Goal: Task Accomplishment & Management: Manage account settings

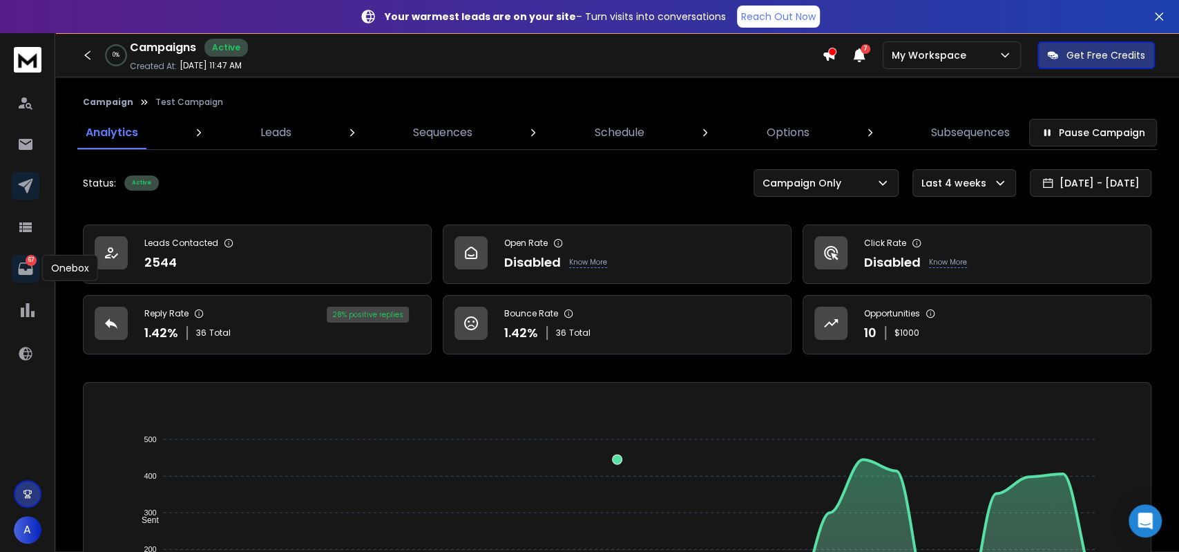
click at [21, 260] on icon at bounding box center [25, 268] width 17 height 17
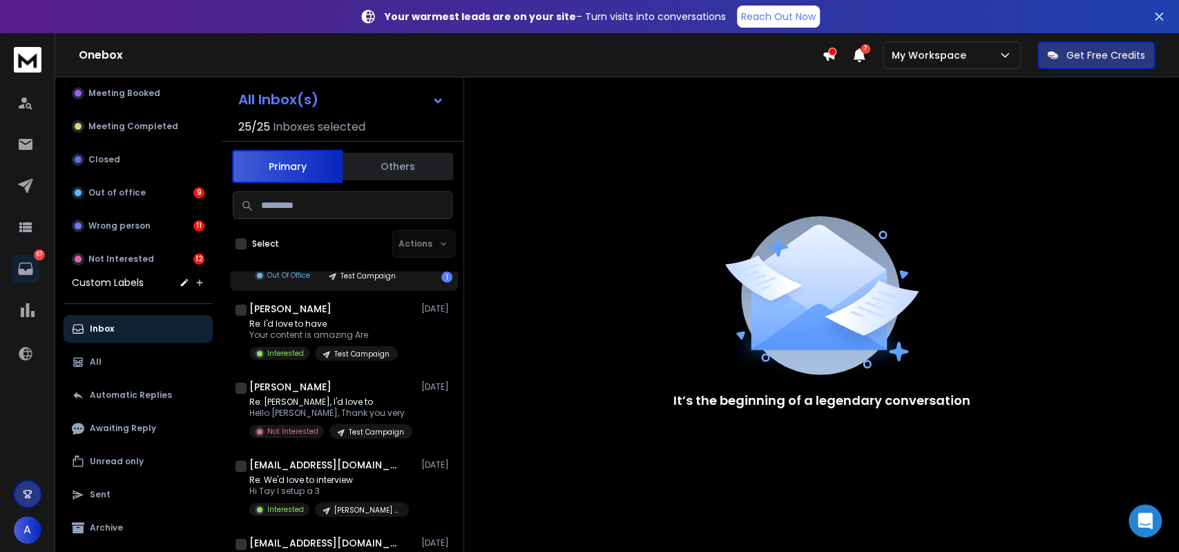
scroll to position [152, 0]
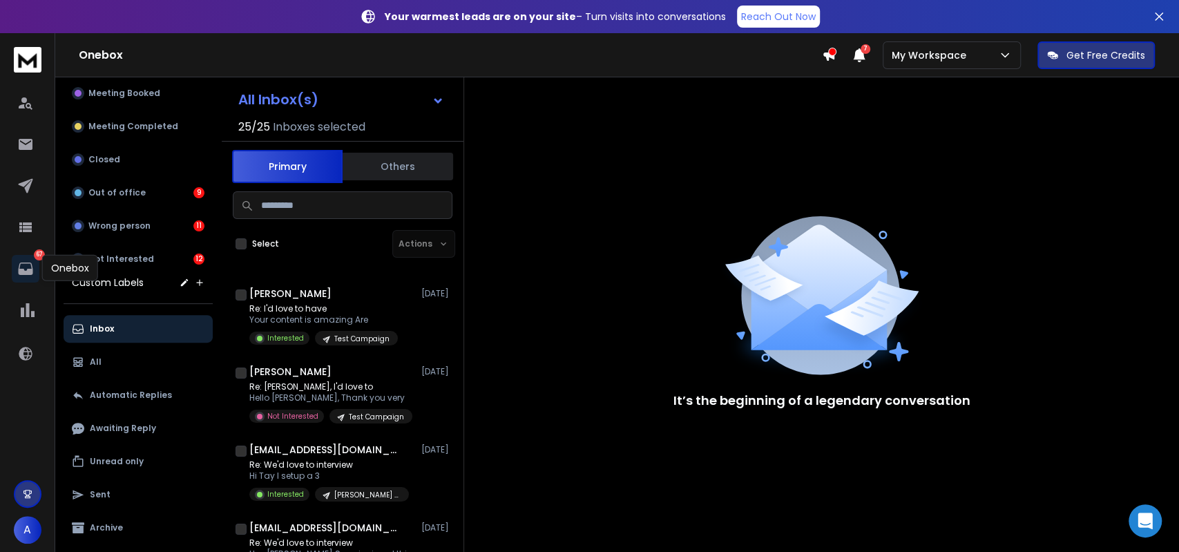
click at [682, 236] on div "It’s the beginning of a legendary conversation" at bounding box center [821, 311] width 715 height 469
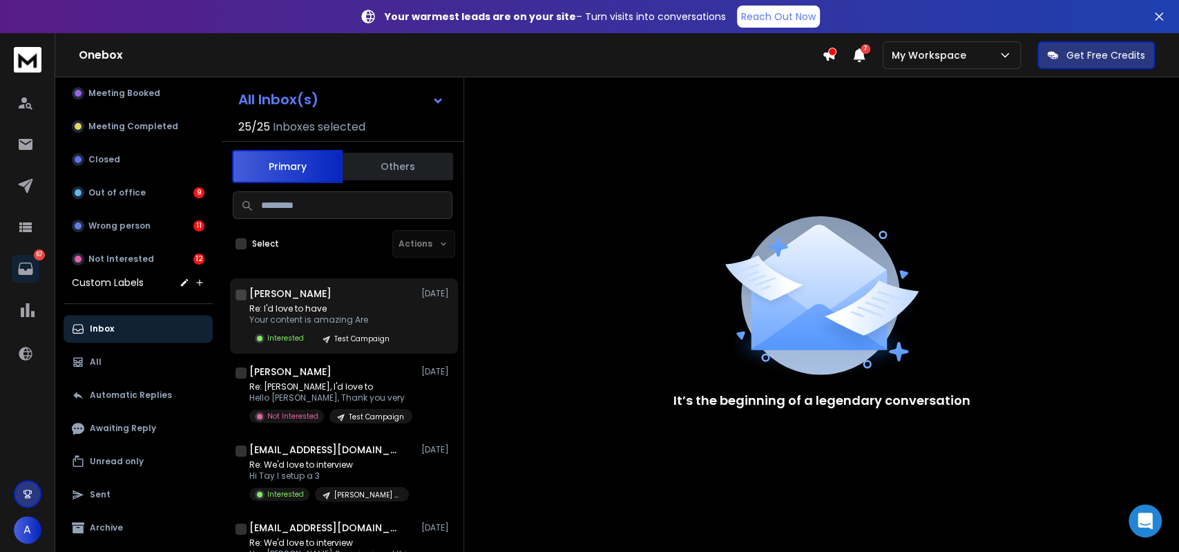
click at [365, 293] on div "[PERSON_NAME] [DATE]" at bounding box center [350, 294] width 203 height 14
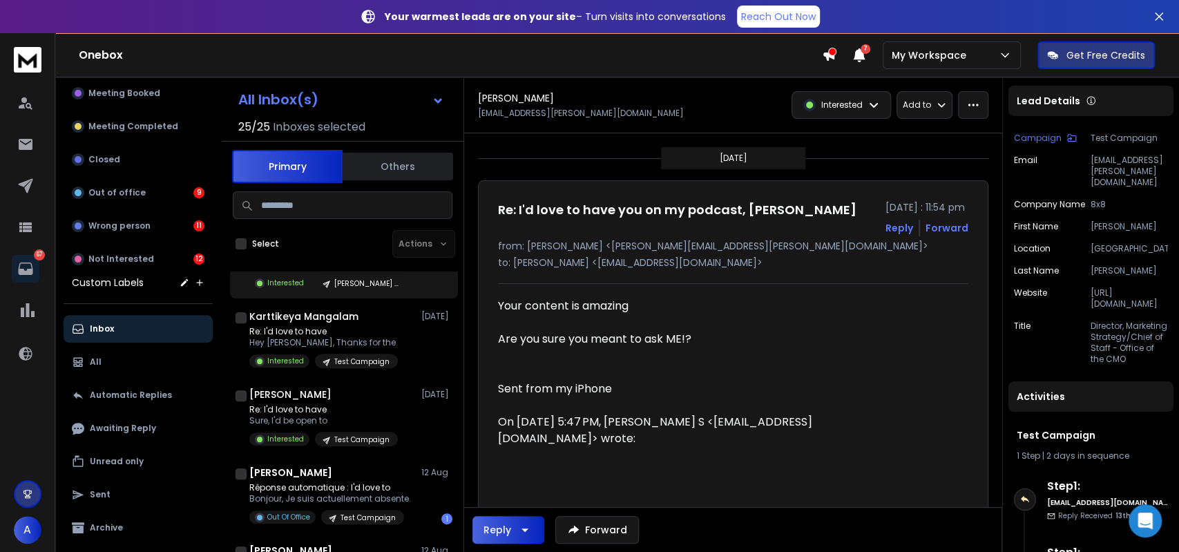
scroll to position [608, 0]
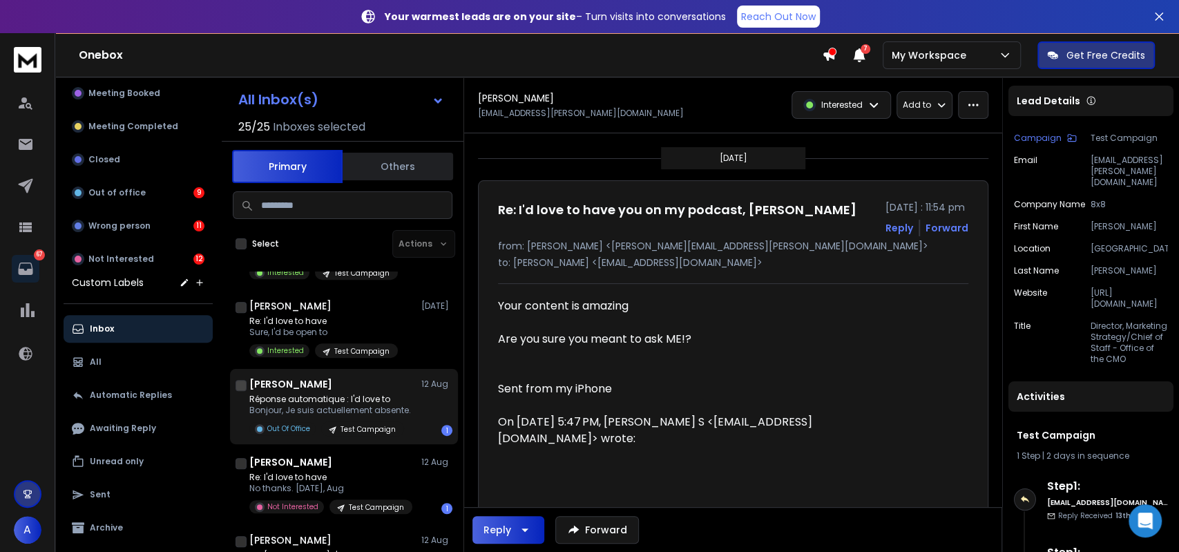
click at [370, 380] on div "[PERSON_NAME] [DATE]" at bounding box center [350, 384] width 203 height 14
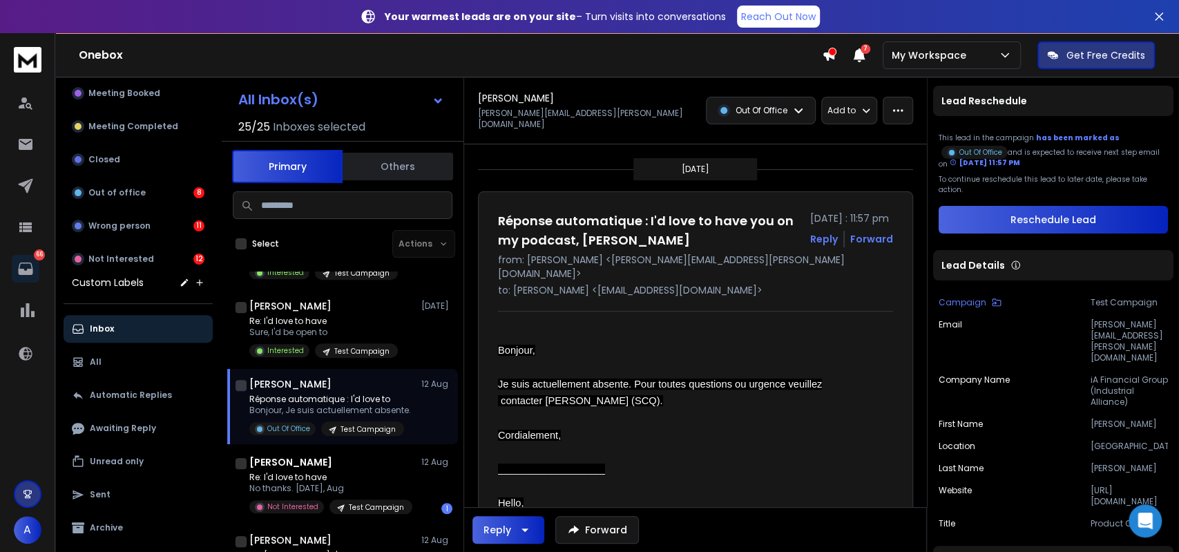
click at [419, 247] on div "Actions" at bounding box center [423, 244] width 63 height 28
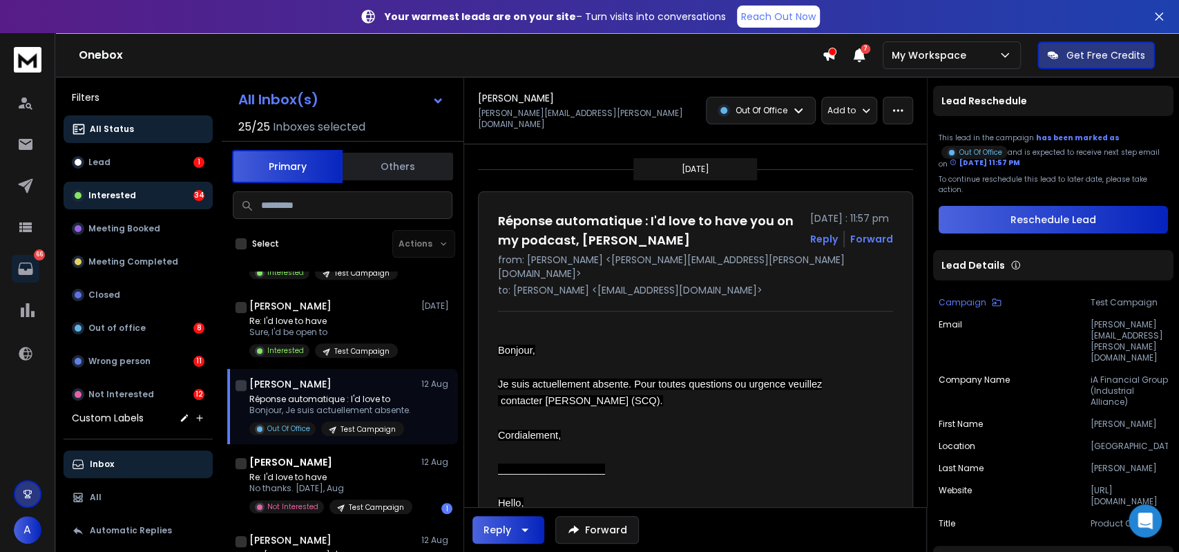
scroll to position [79, 0]
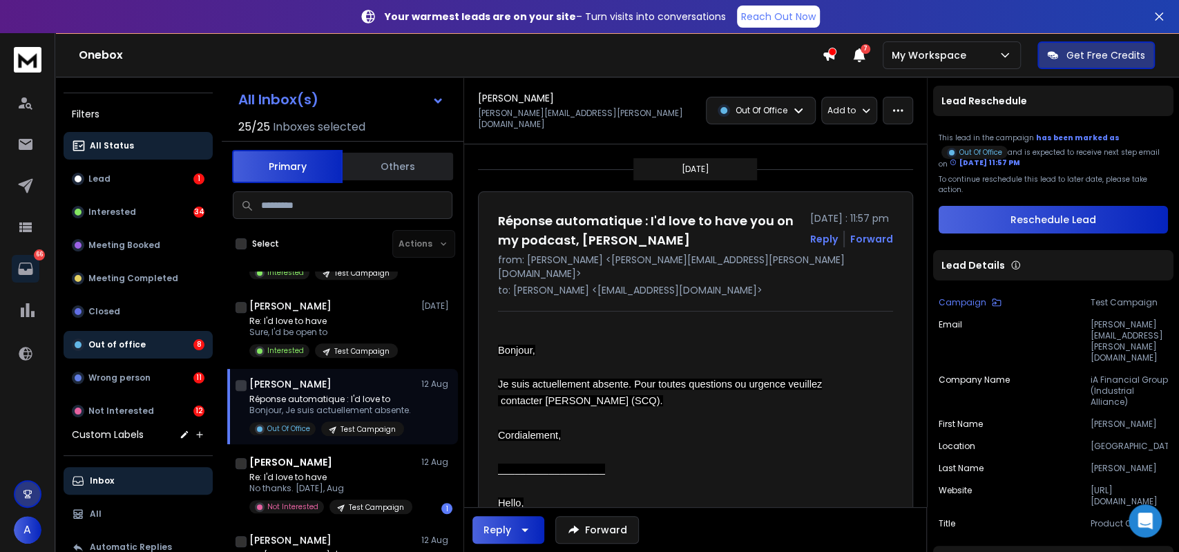
click at [135, 332] on button "Out of office 8" at bounding box center [138, 345] width 149 height 28
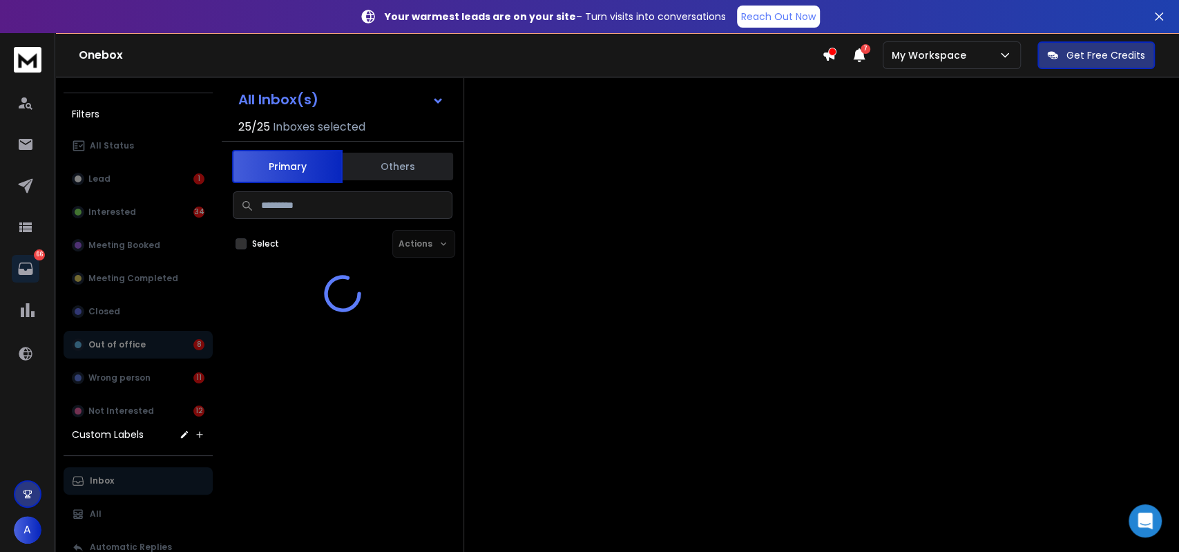
scroll to position [0, 0]
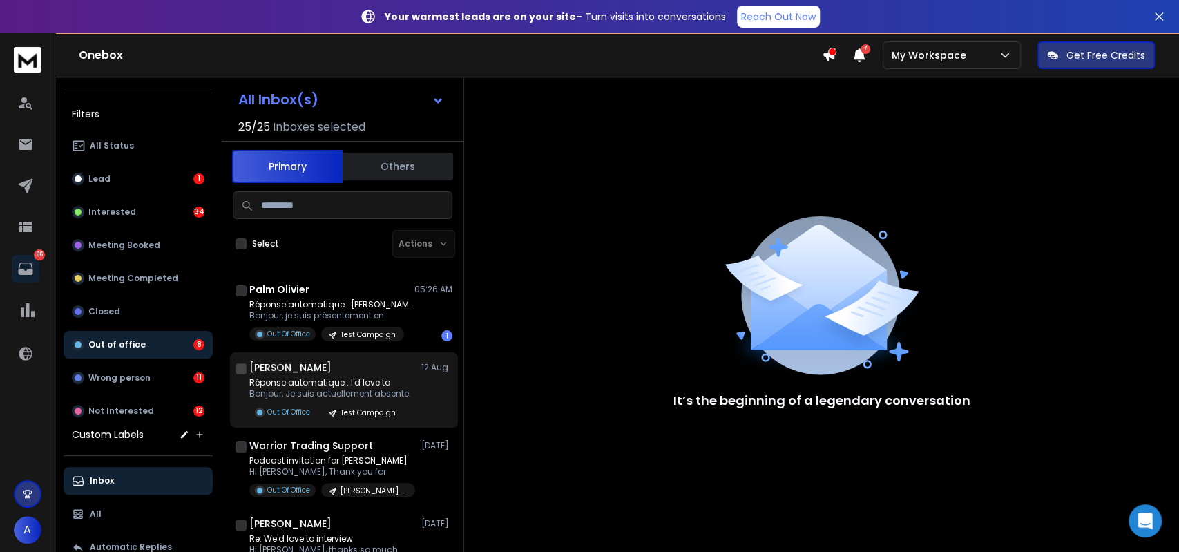
click at [378, 388] on p "Réponse automatique : I'd love to" at bounding box center [330, 382] width 162 height 11
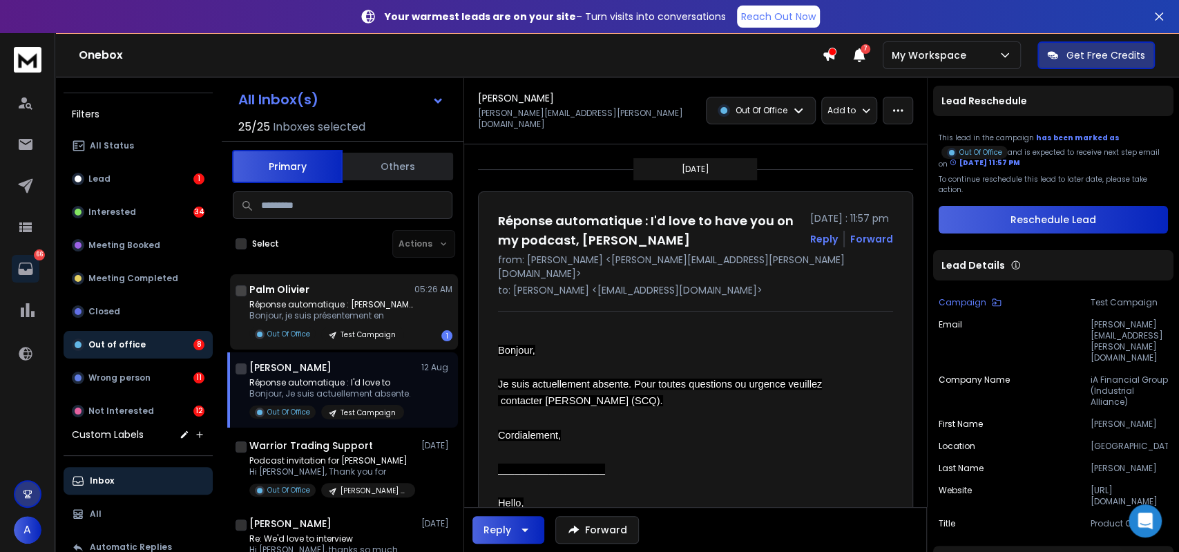
click at [334, 314] on p "Bonjour, je suis présentement en" at bounding box center [332, 315] width 166 height 11
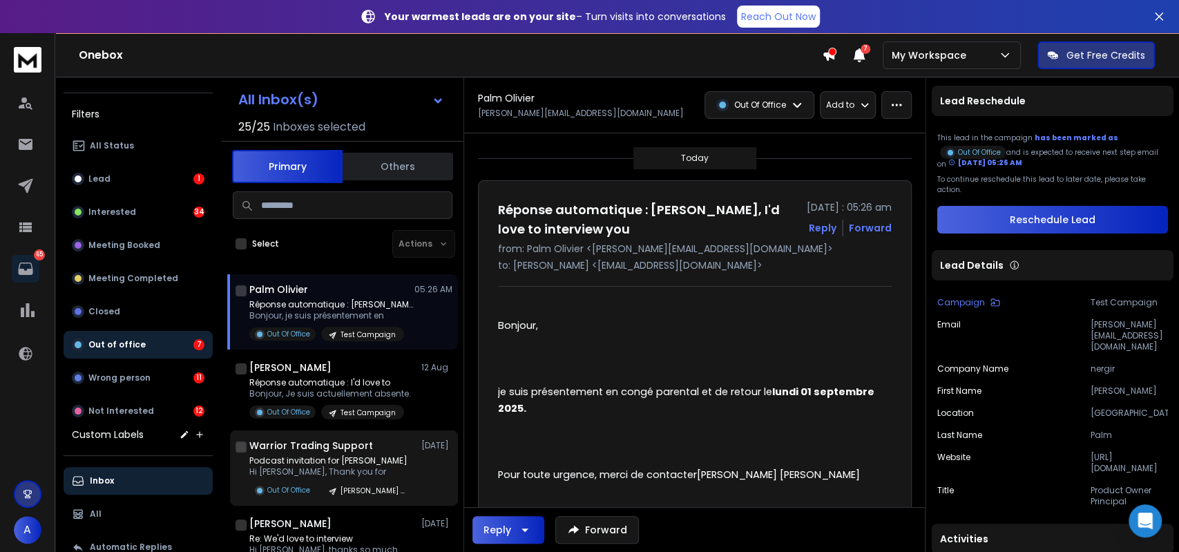
click at [415, 457] on div "Podcast invitation for [PERSON_NAME] Hi [PERSON_NAME], Thank you for Out Of Off…" at bounding box center [350, 476] width 203 height 42
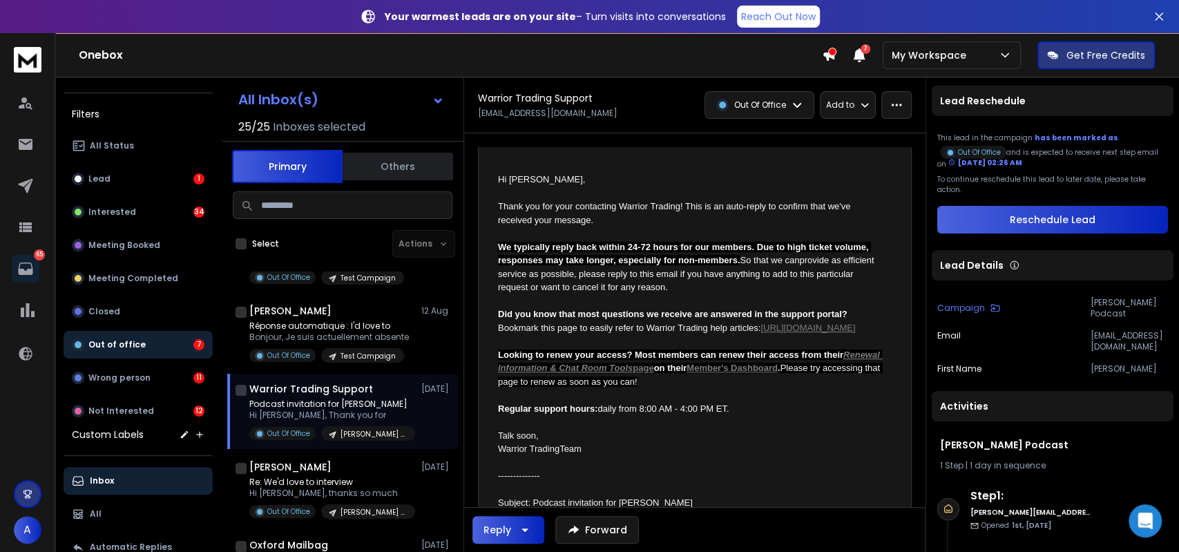
scroll to position [152, 0]
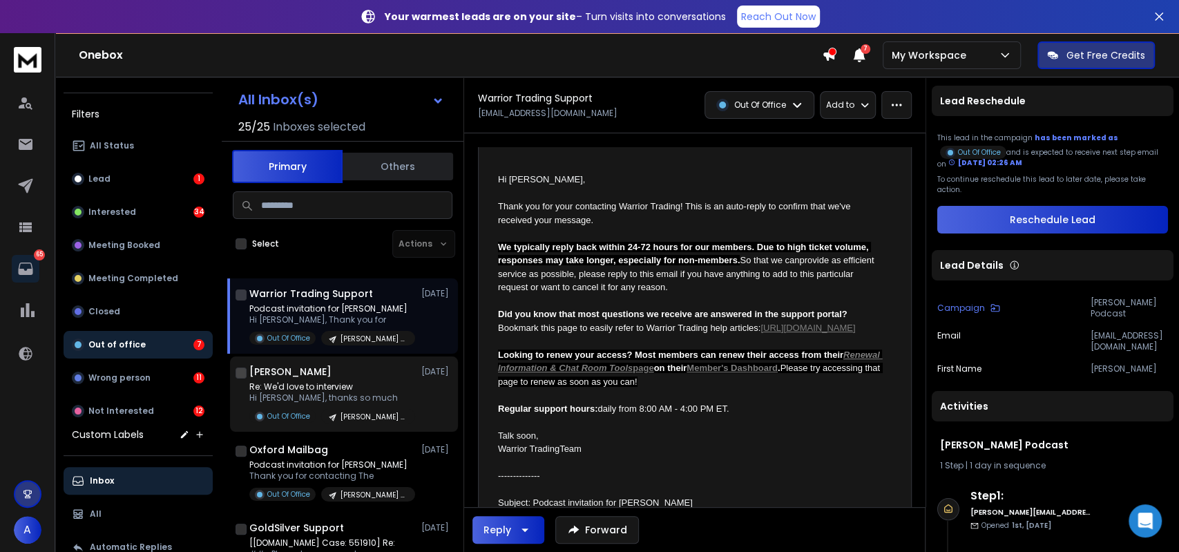
click at [374, 368] on div "[PERSON_NAME] [DATE]" at bounding box center [350, 372] width 203 height 14
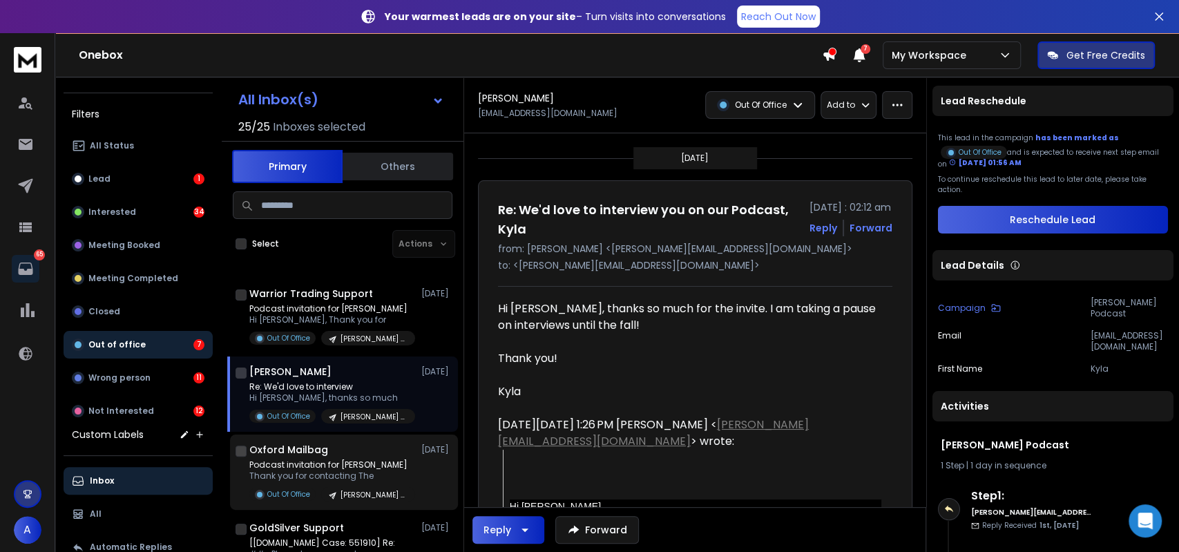
click at [371, 476] on p "Thank you for contacting The" at bounding box center [332, 475] width 166 height 11
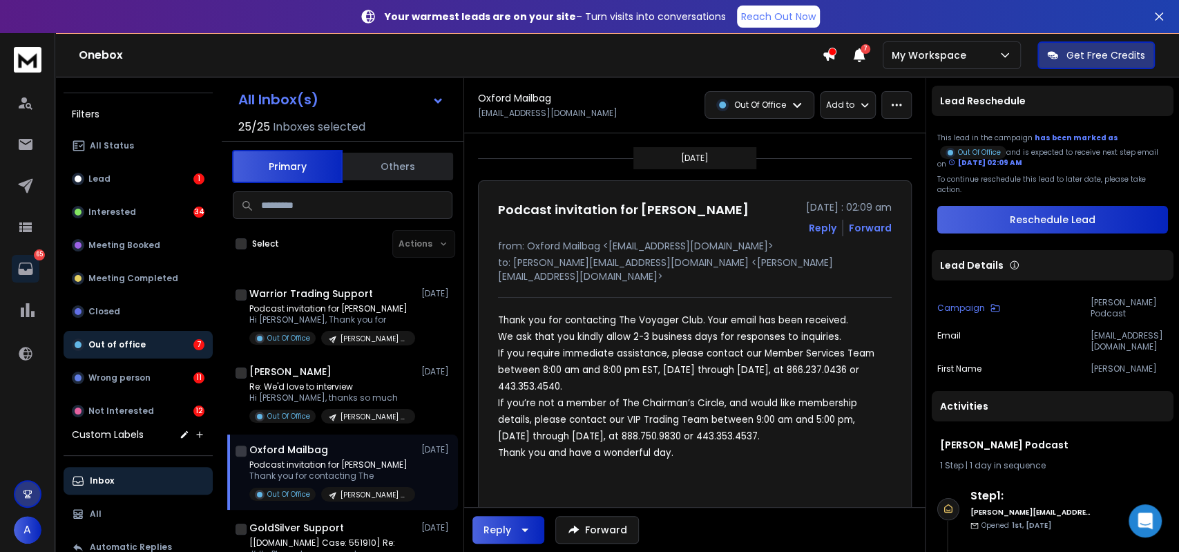
click at [903, 111] on button "button" at bounding box center [897, 105] width 30 height 28
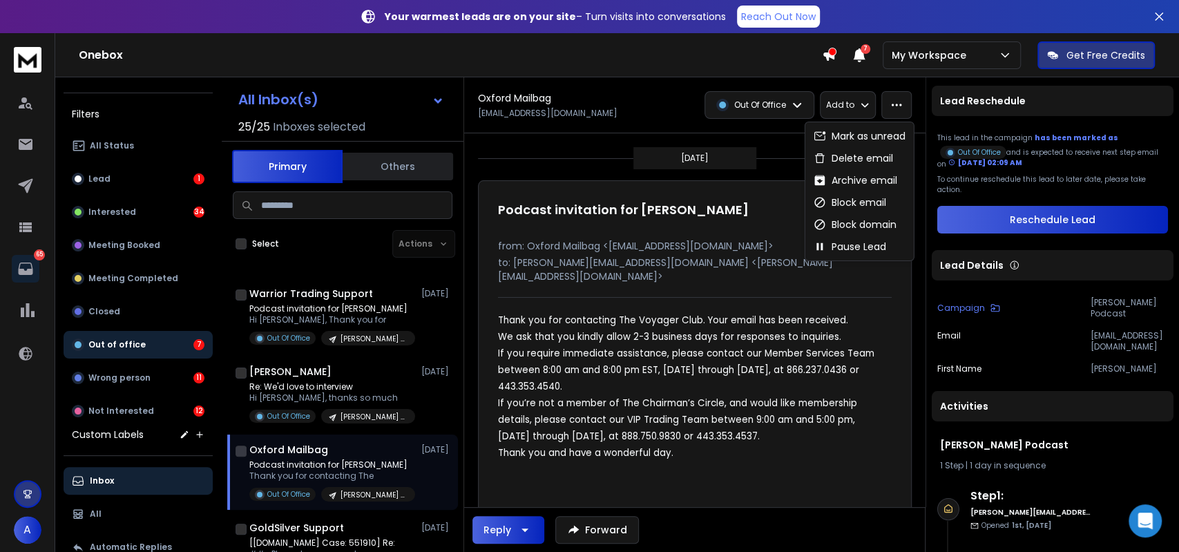
click at [837, 98] on div "Add to" at bounding box center [848, 105] width 55 height 26
click at [955, 120] on div "This lead in the campaign has been marked as Out Of Office and is expected to r…" at bounding box center [1053, 183] width 242 height 134
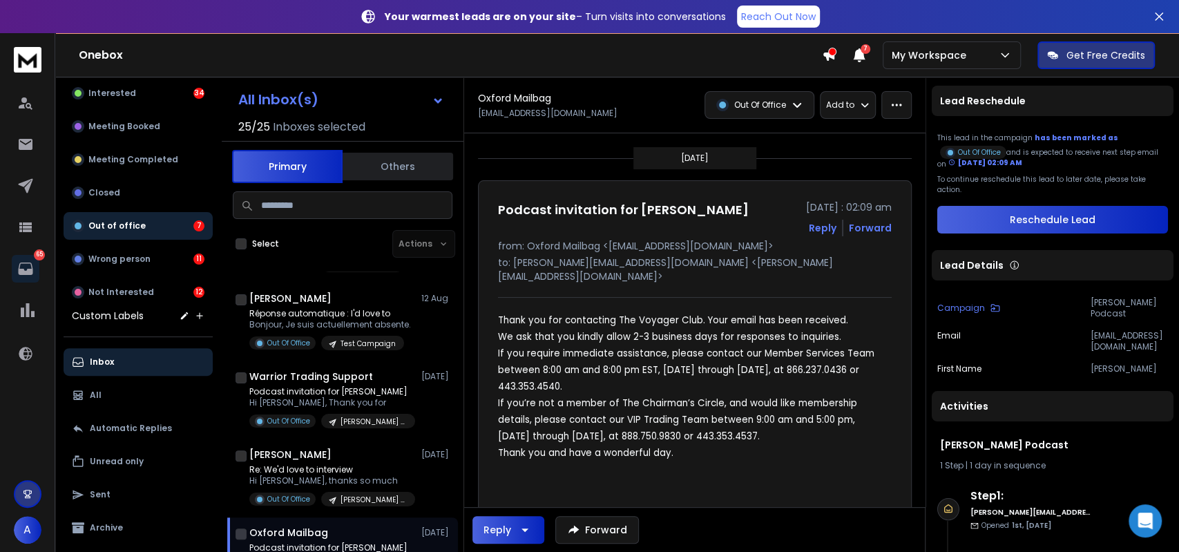
scroll to position [0, 0]
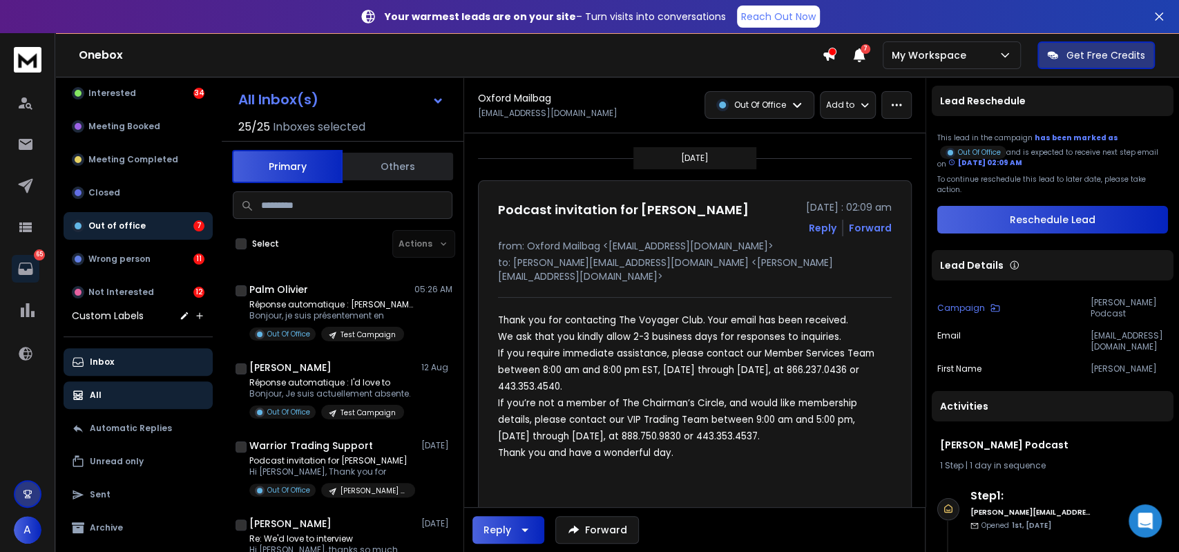
click at [96, 390] on p "All" at bounding box center [96, 395] width 12 height 11
